Goal: Task Accomplishment & Management: Use online tool/utility

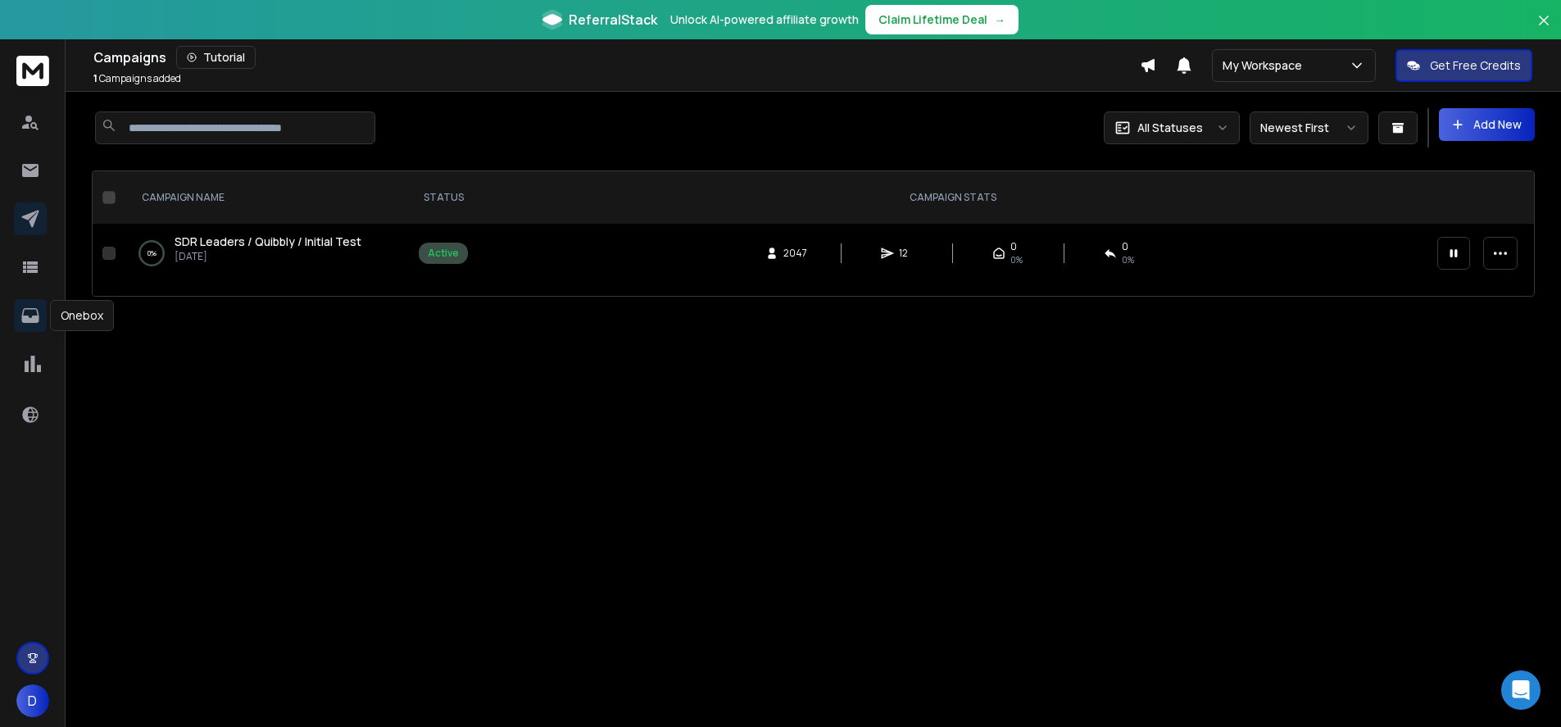
click at [43, 315] on link at bounding box center [30, 315] width 33 height 33
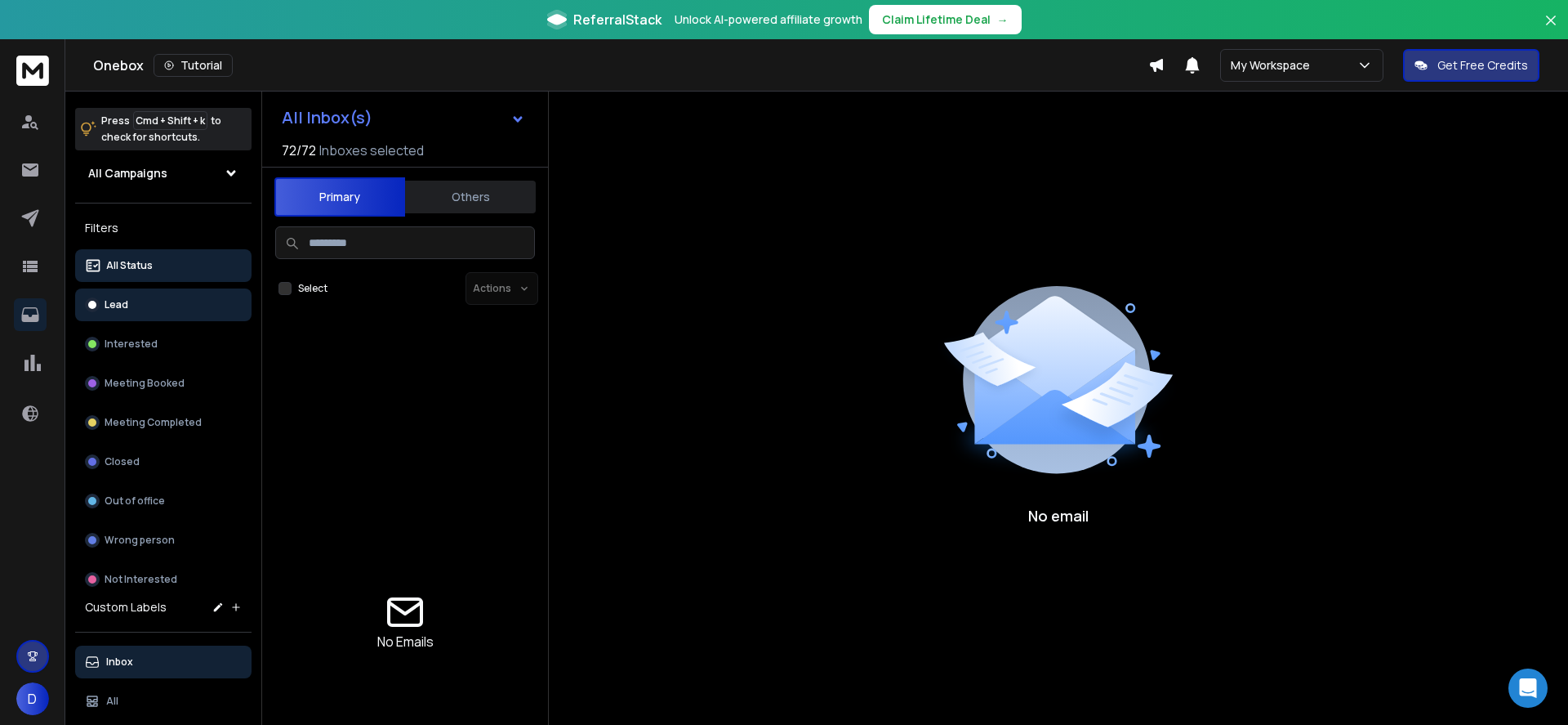
click at [145, 318] on button "Lead" at bounding box center [162, 304] width 176 height 33
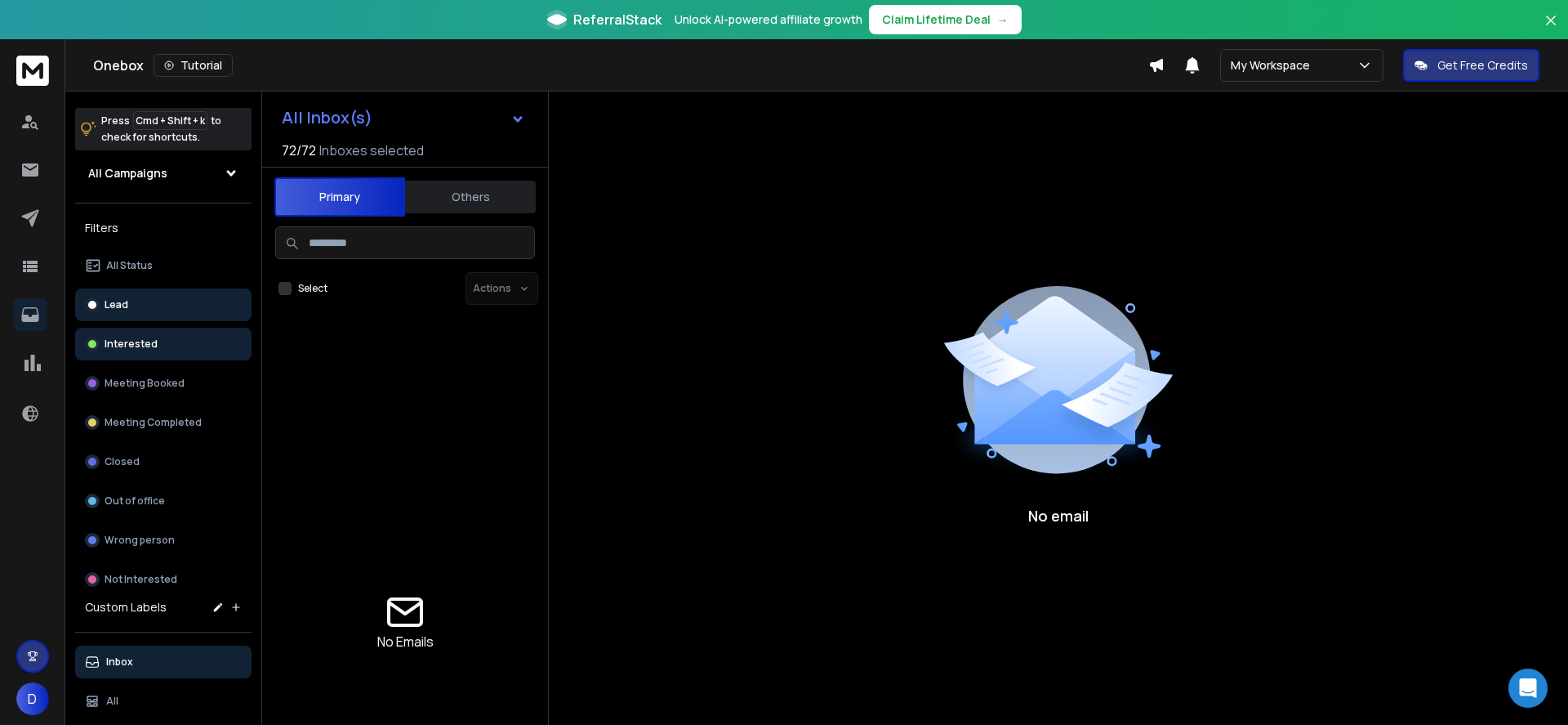
click at [148, 341] on p "Interested" at bounding box center [131, 343] width 53 height 13
click at [147, 308] on button "Lead" at bounding box center [162, 304] width 176 height 33
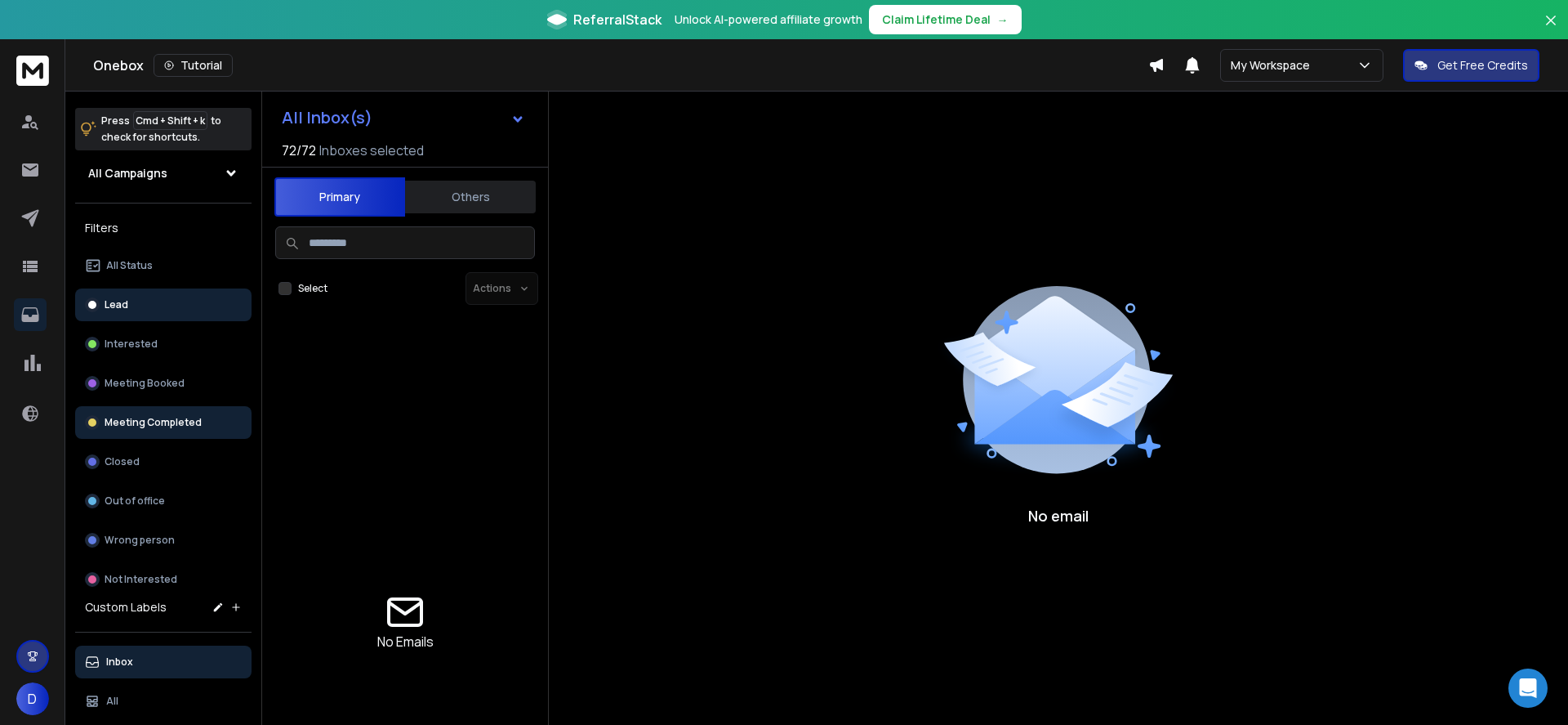
scroll to position [253, 0]
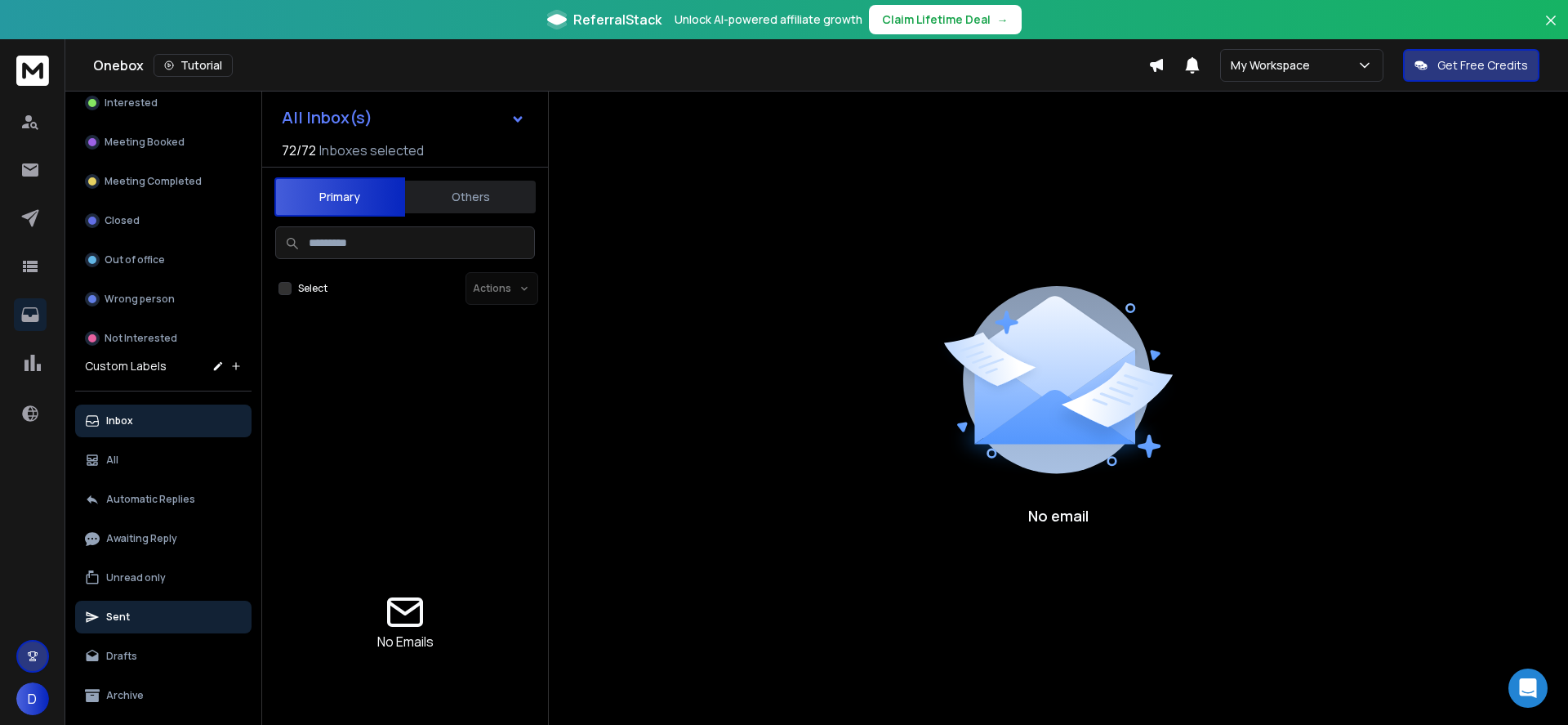
click at [138, 604] on button "Sent" at bounding box center [162, 616] width 176 height 33
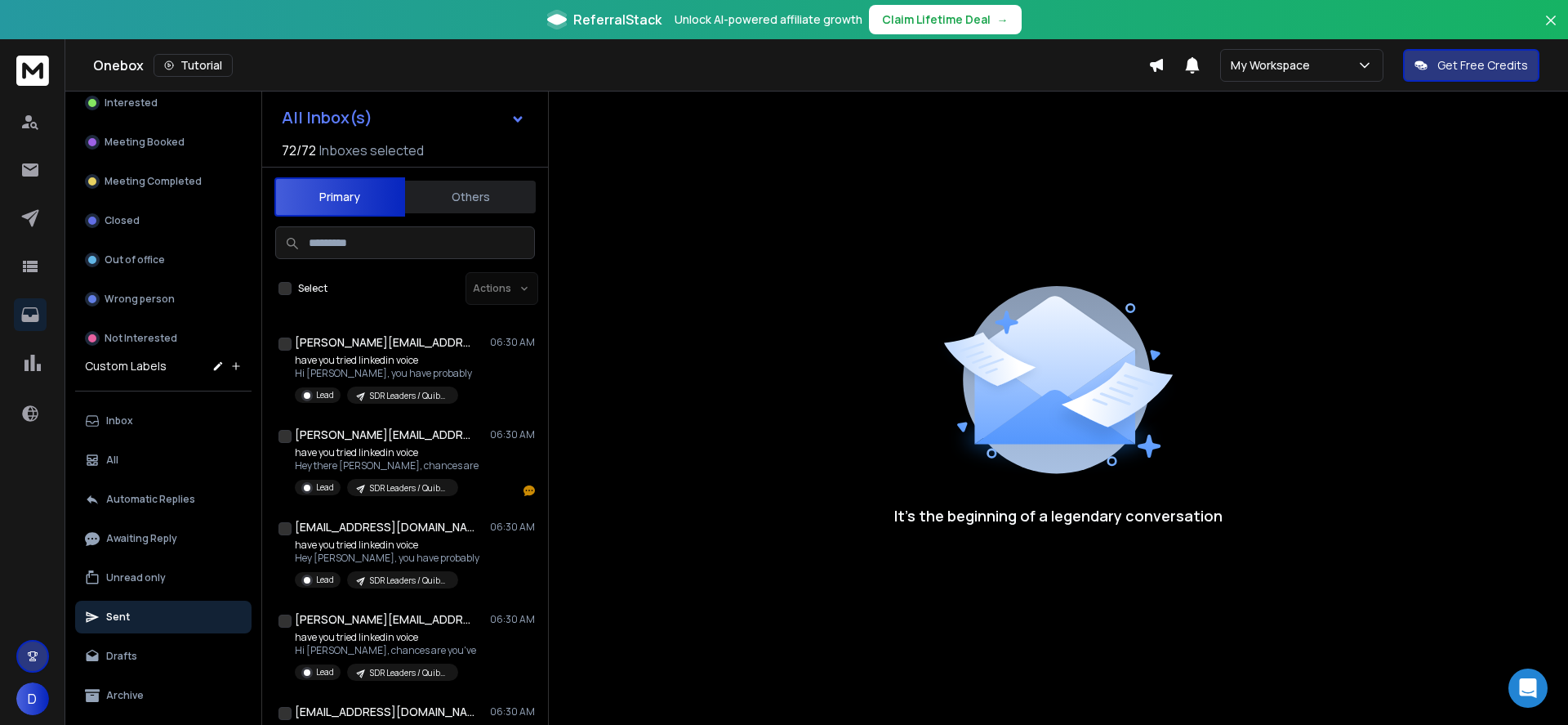
click at [396, 471] on p "Hey there [PERSON_NAME], chances are" at bounding box center [387, 465] width 183 height 13
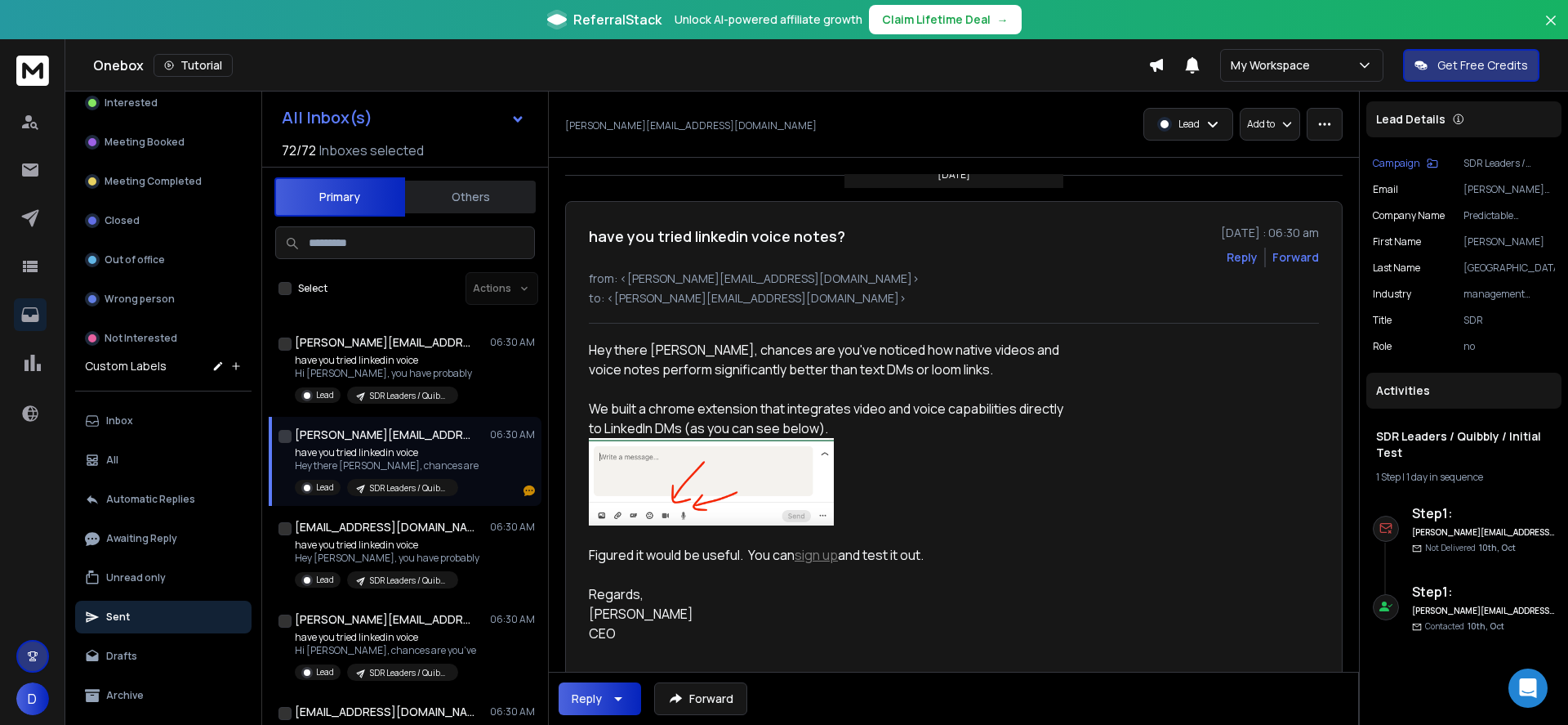
scroll to position [0, 0]
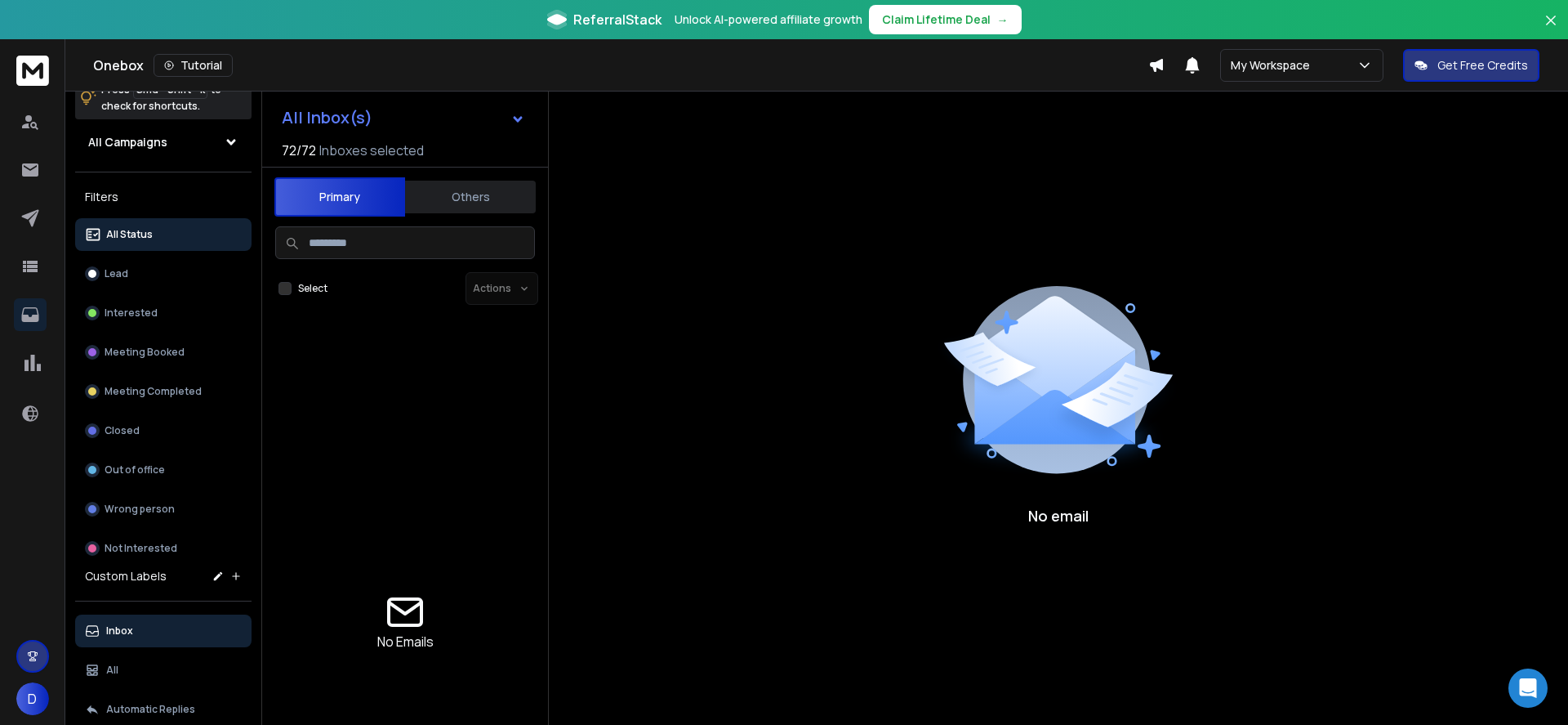
scroll to position [253, 0]
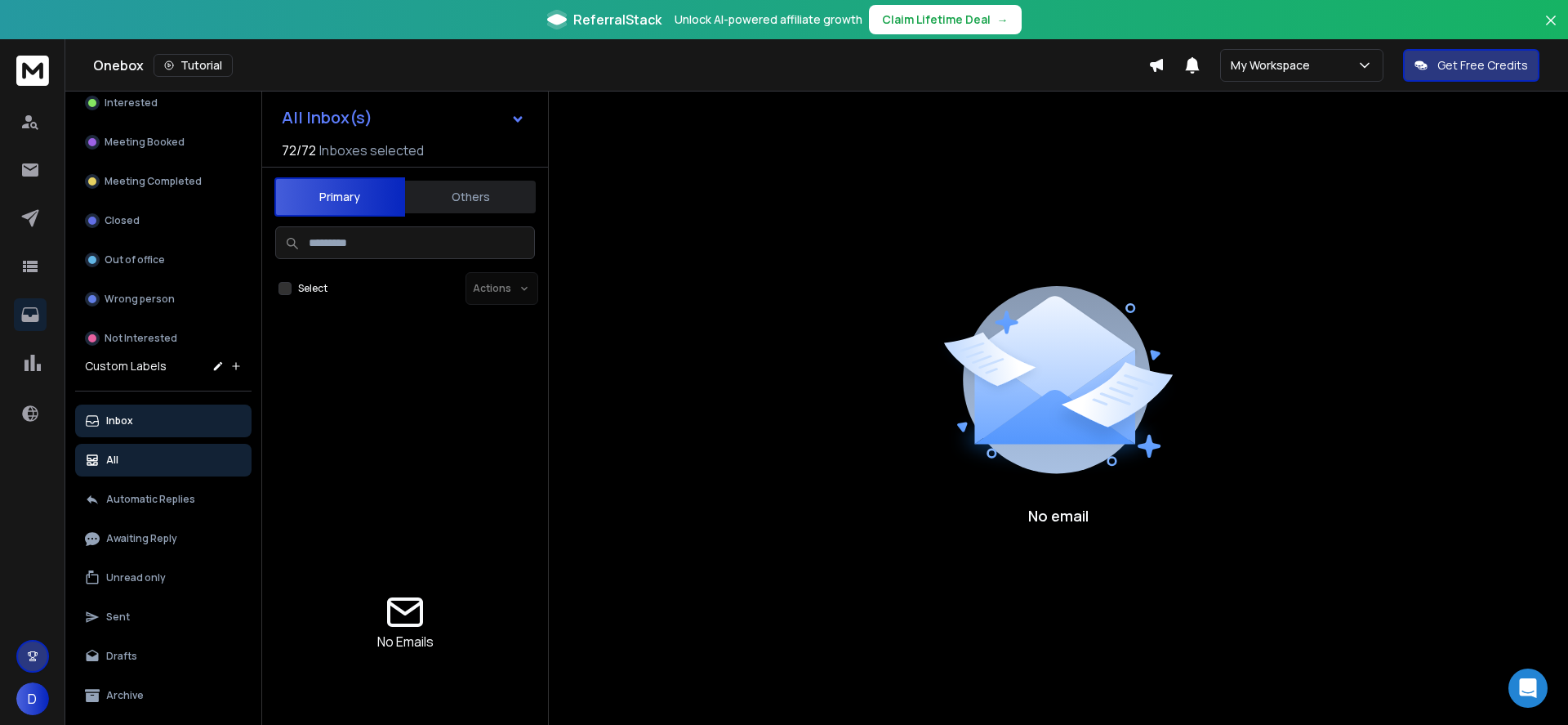
click at [135, 454] on button "All" at bounding box center [162, 460] width 176 height 33
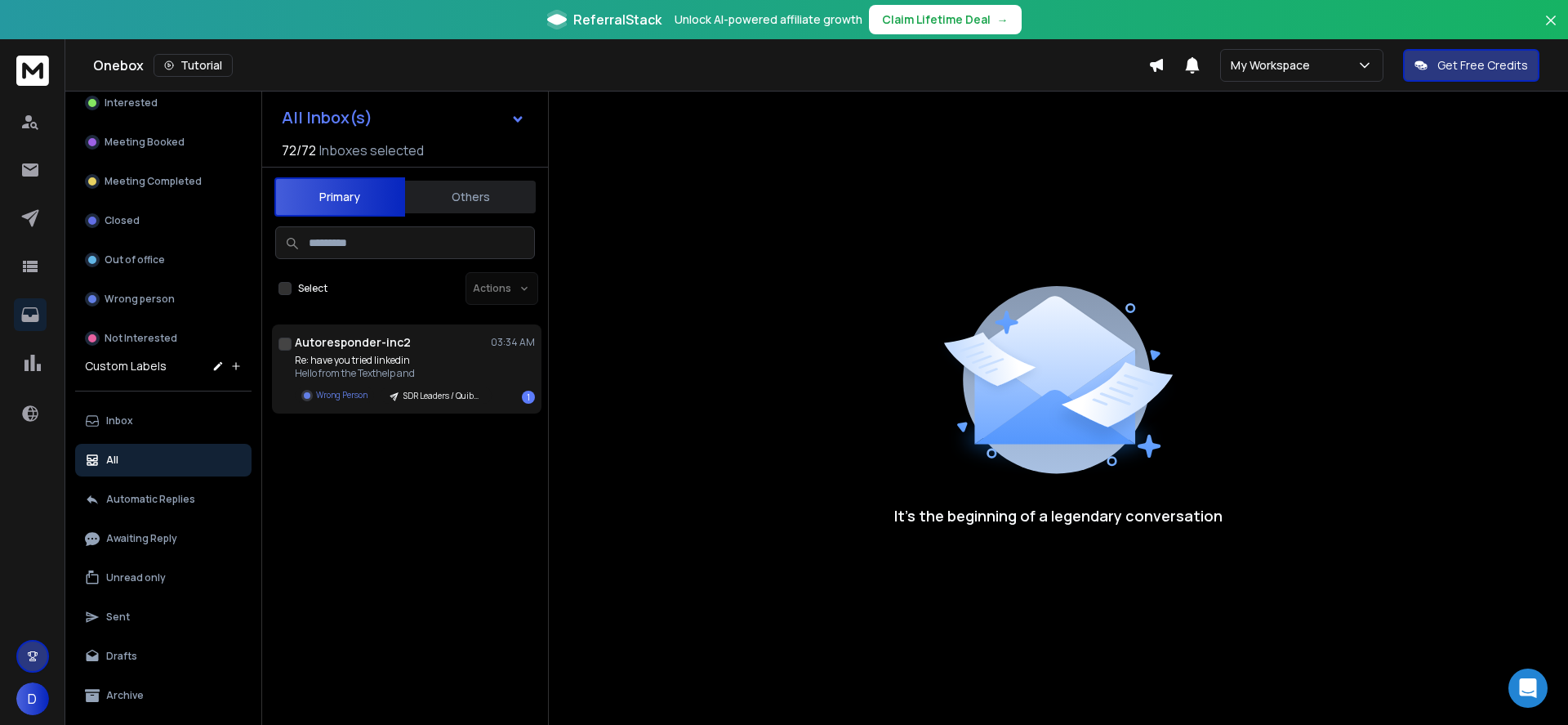
click at [436, 372] on p "Hello from the Texthelp and" at bounding box center [393, 373] width 196 height 13
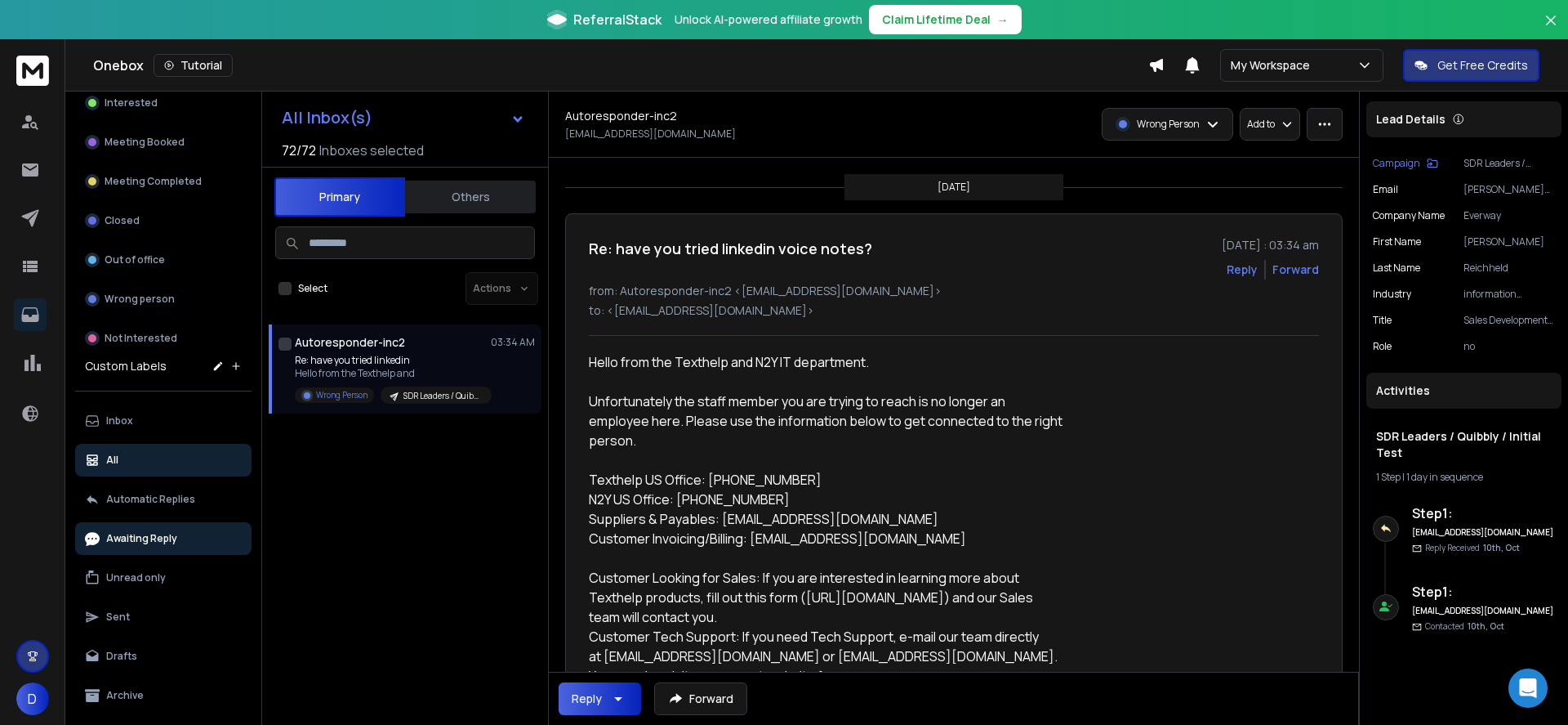
click at [173, 532] on p "Awaiting Reply" at bounding box center [141, 538] width 71 height 13
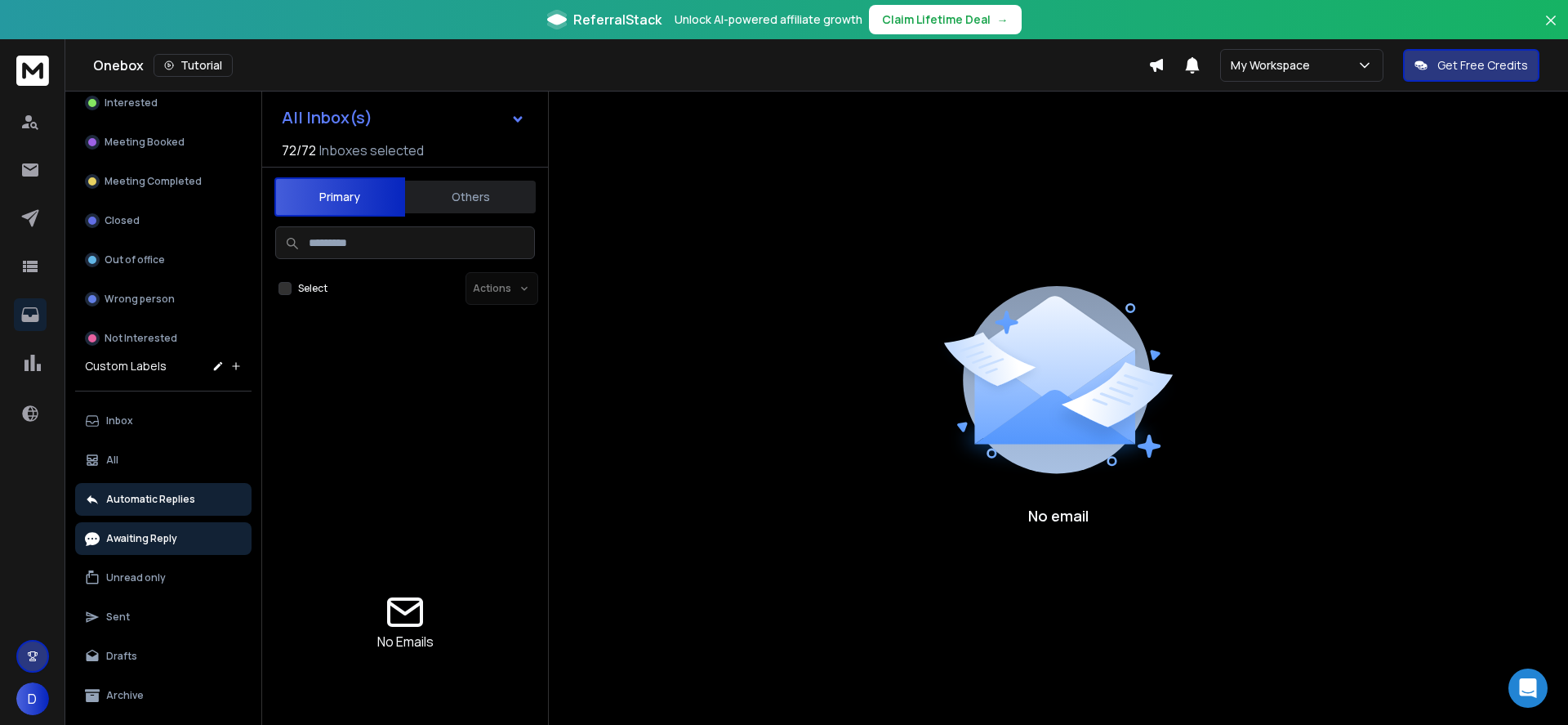
click at [170, 493] on p "Automatic Replies" at bounding box center [150, 499] width 89 height 13
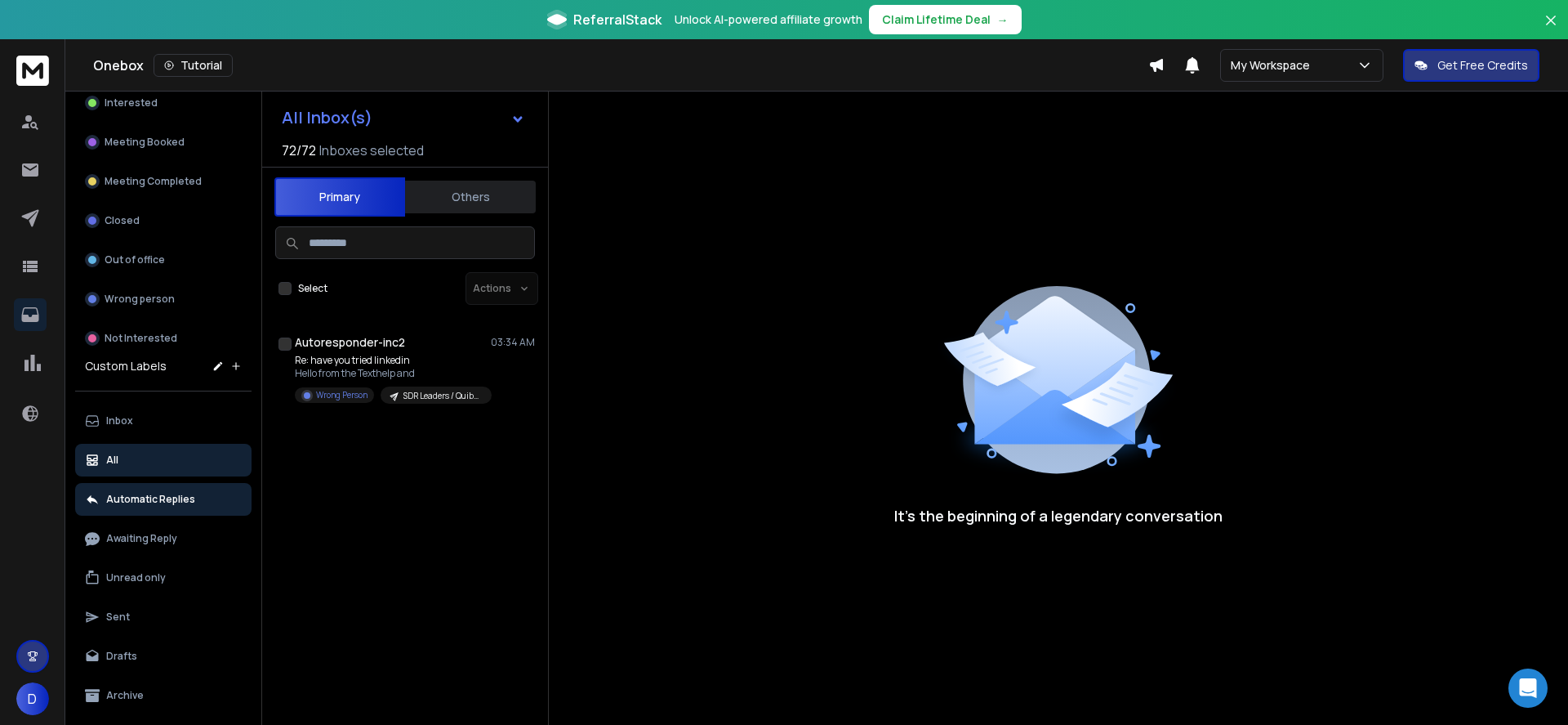
click at [168, 444] on button "All" at bounding box center [162, 460] width 176 height 33
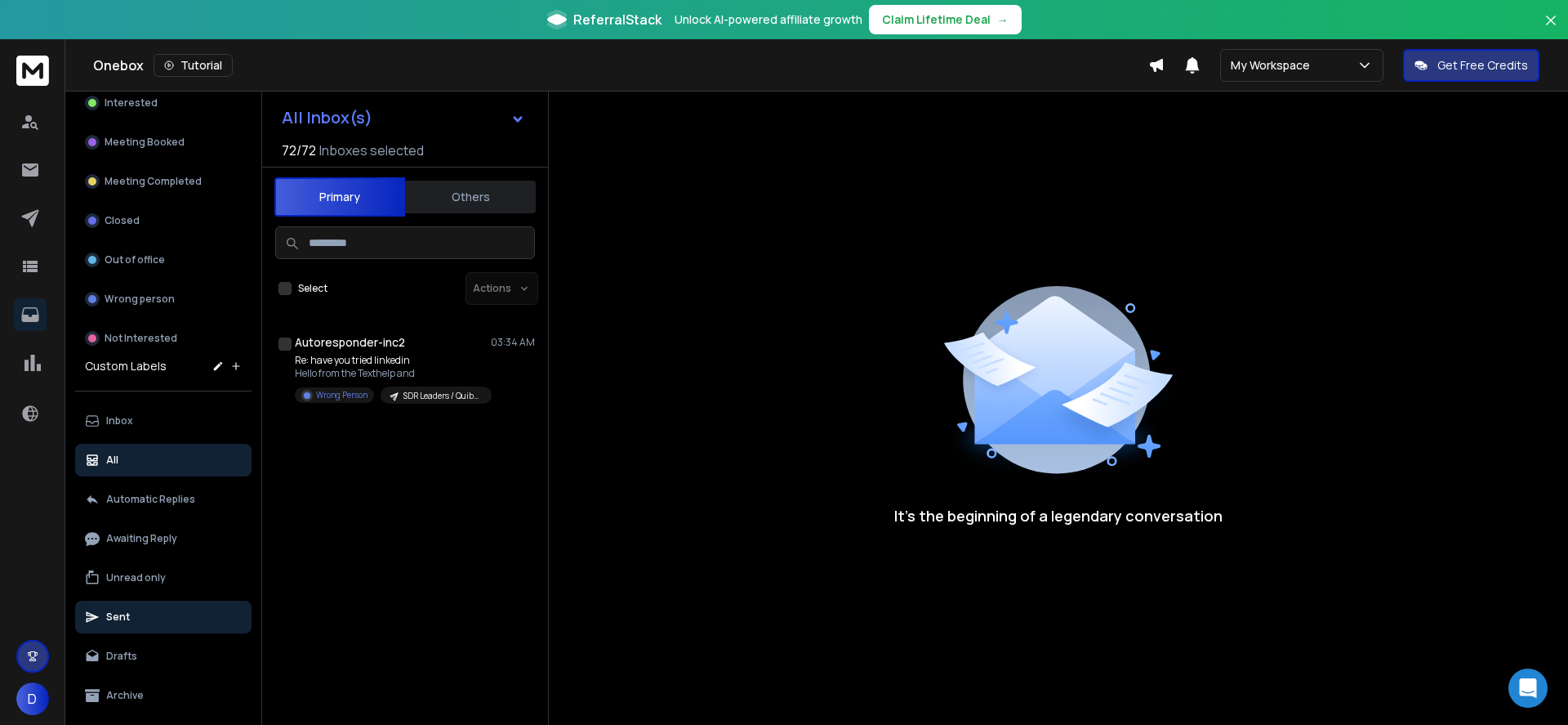
click at [158, 607] on button "Sent" at bounding box center [162, 616] width 176 height 33
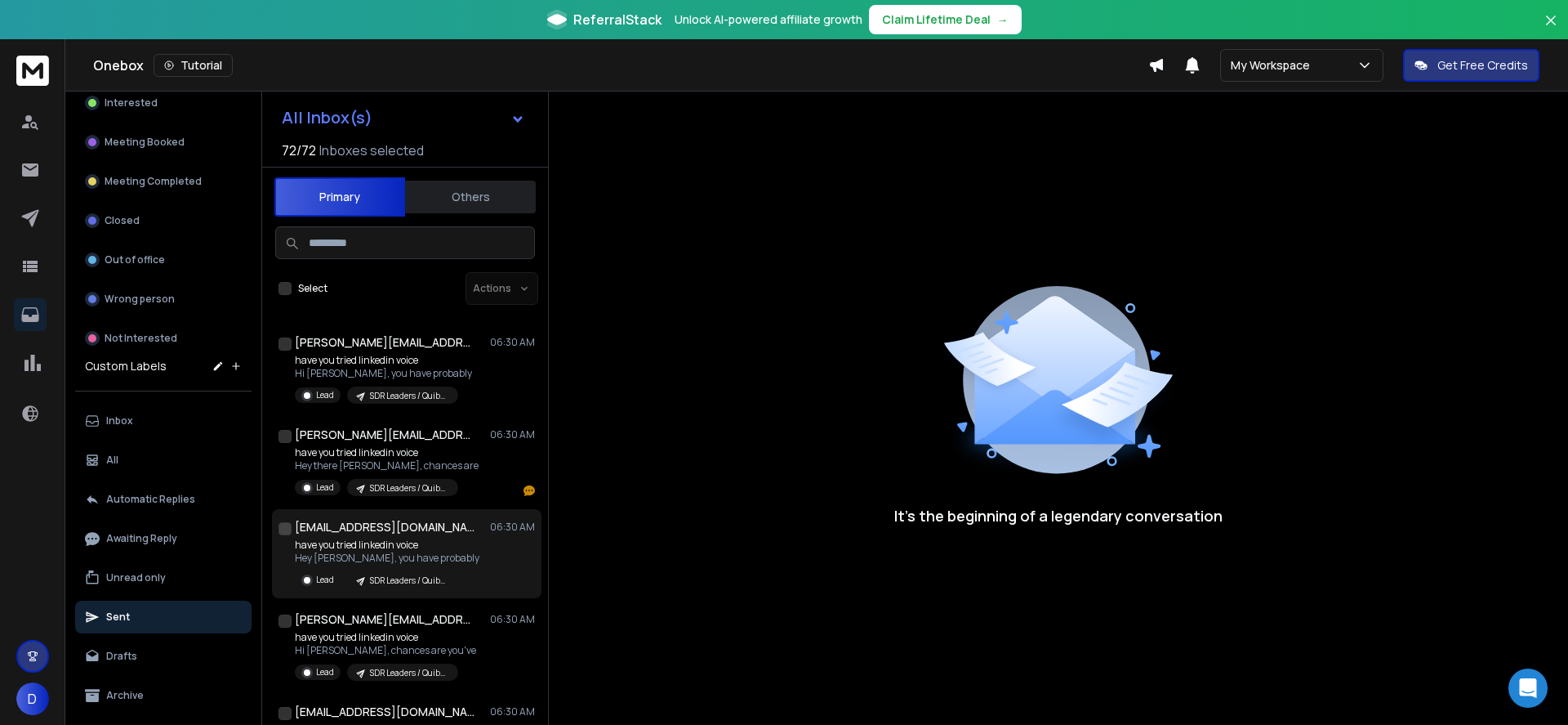
scroll to position [11, 0]
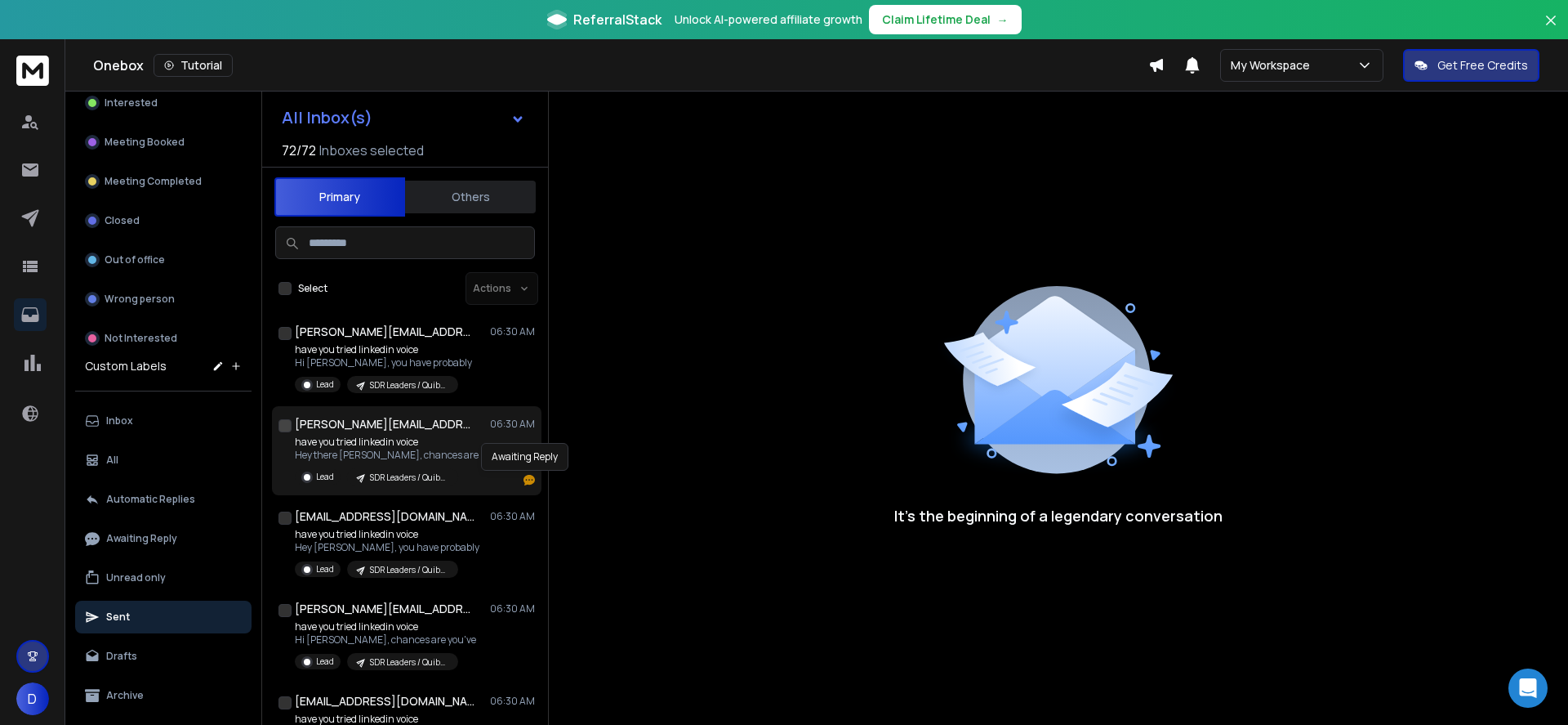
click at [523, 480] on icon at bounding box center [528, 479] width 11 height 11
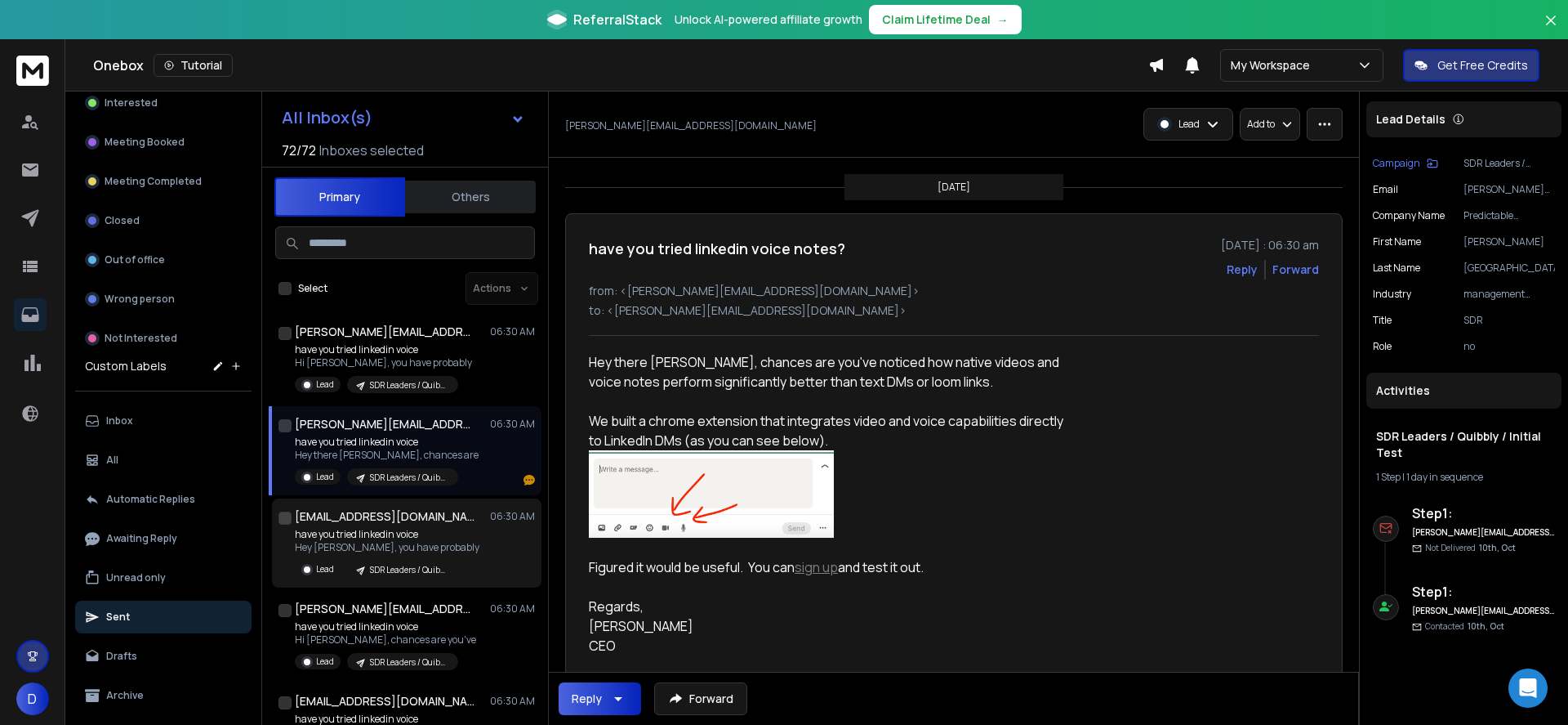
scroll to position [357, 0]
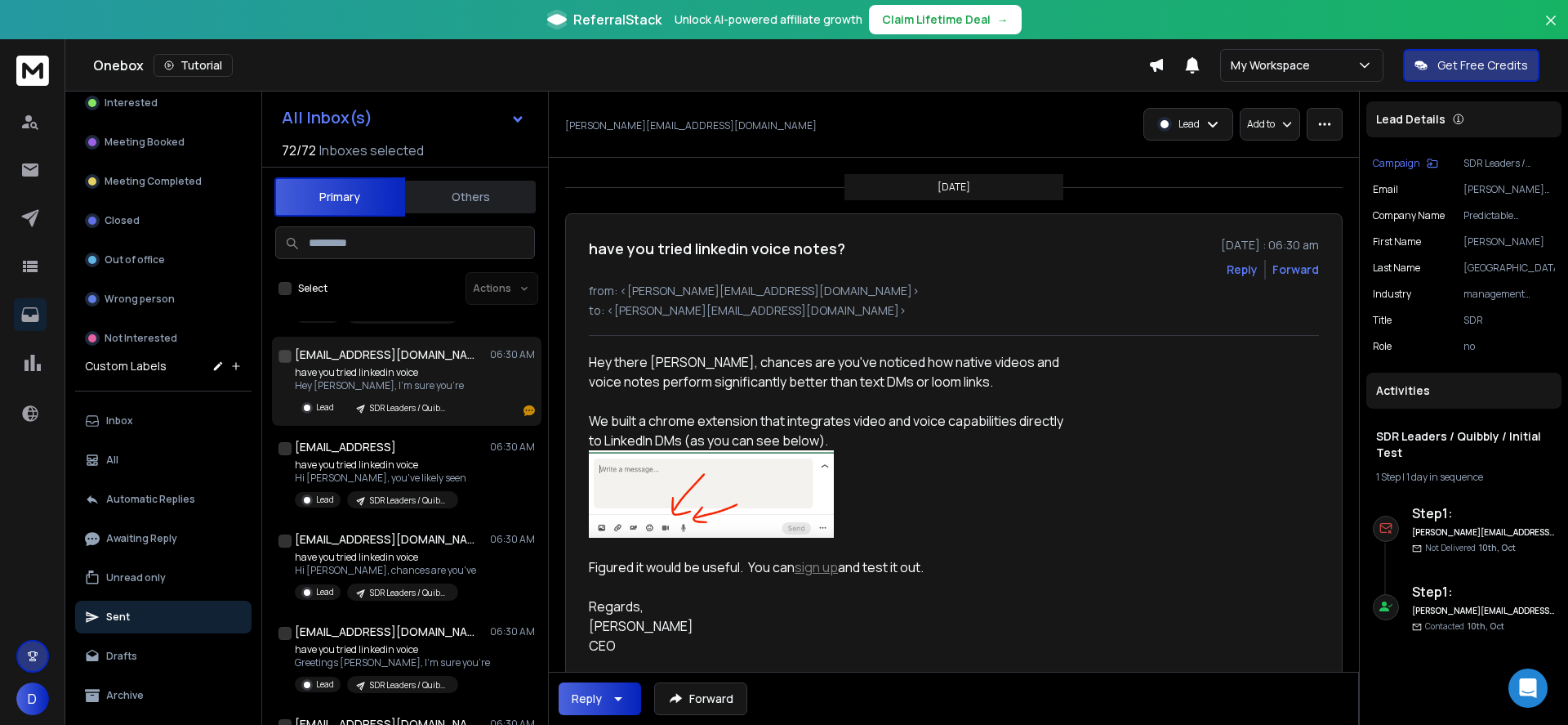
click at [475, 391] on div "have you tried linkedin voice Hey [PERSON_NAME], I'm sure you're Lead SDR Leade…" at bounding box center [415, 391] width 240 height 50
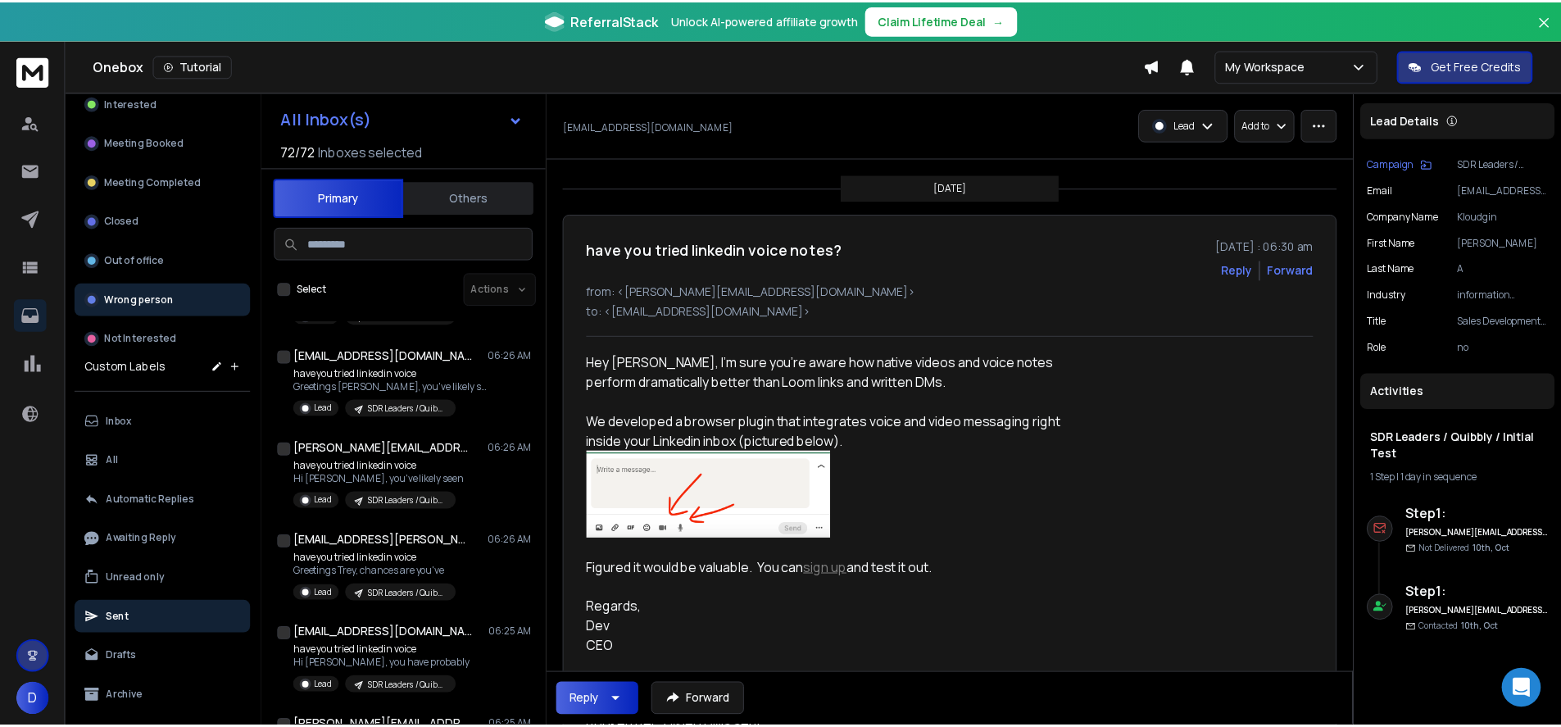
scroll to position [2648, 0]
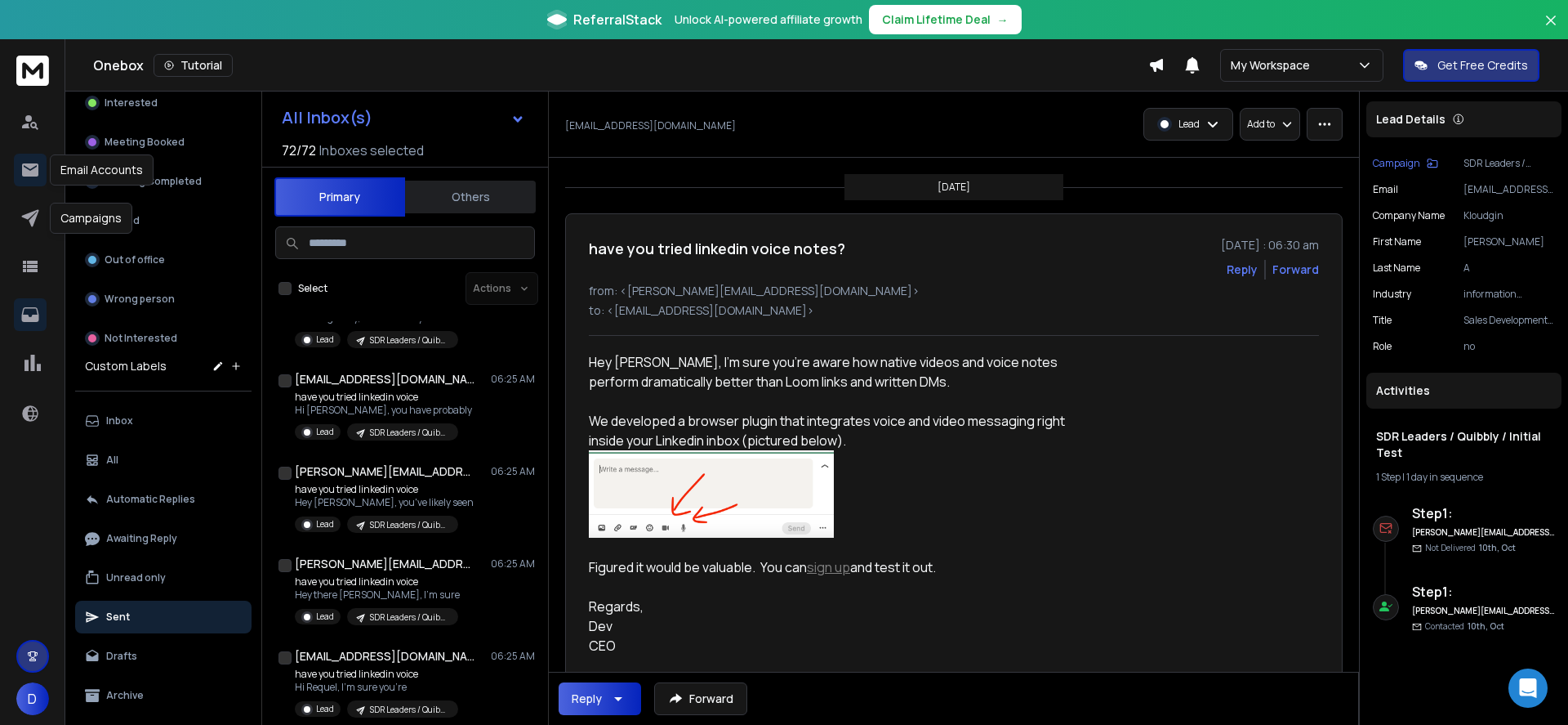
click at [26, 184] on link at bounding box center [30, 170] width 33 height 33
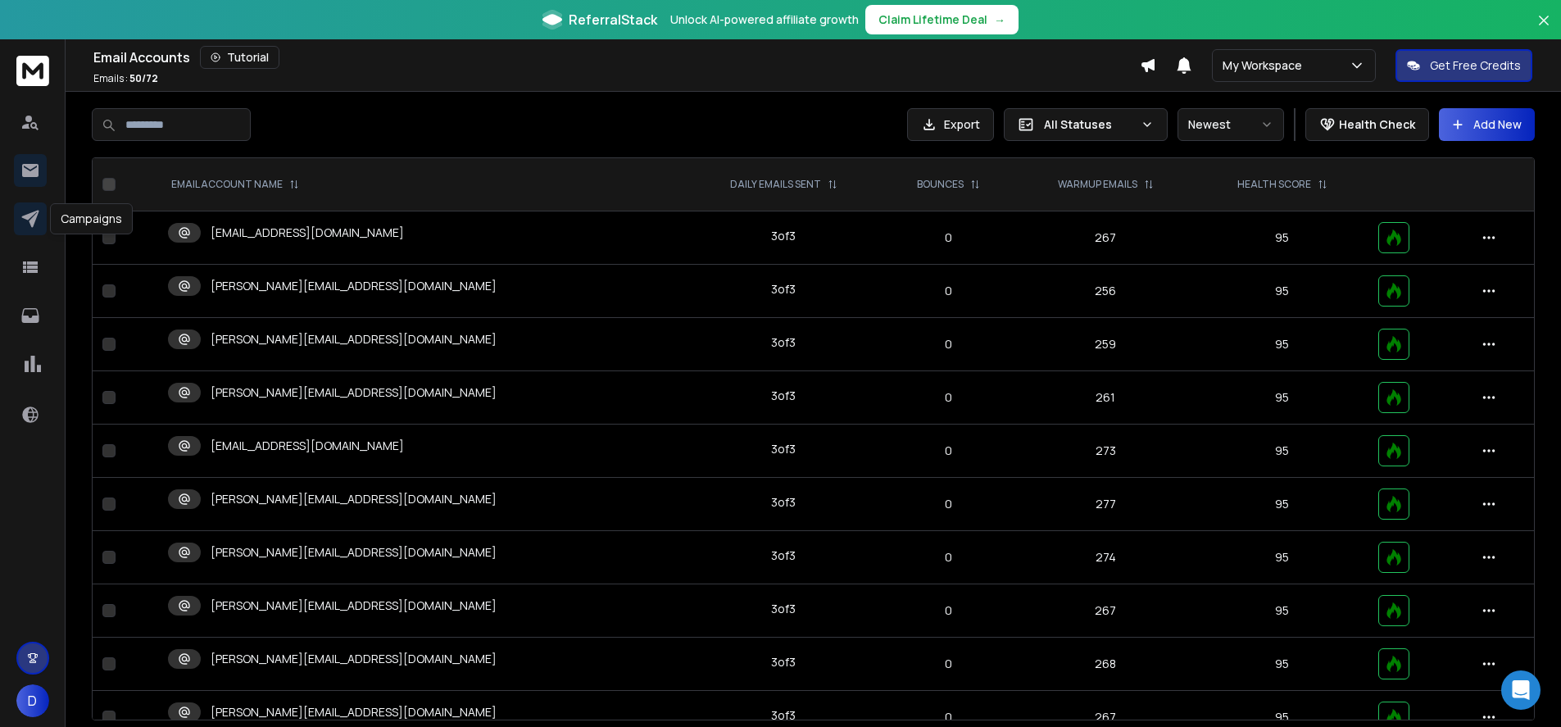
click at [14, 224] on link at bounding box center [30, 218] width 33 height 33
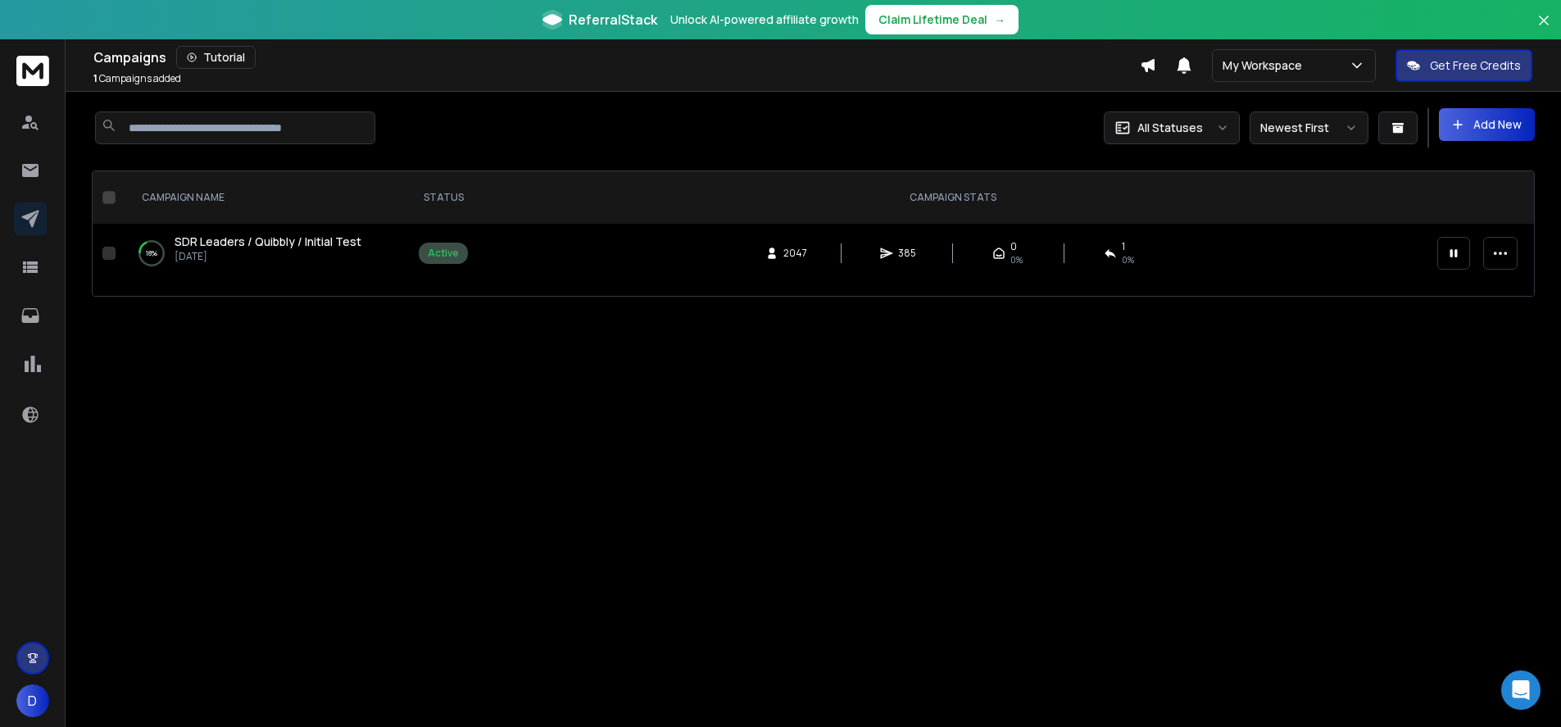
click at [1451, 258] on icon at bounding box center [1453, 253] width 15 height 15
